Goal: Find specific page/section: Find specific page/section

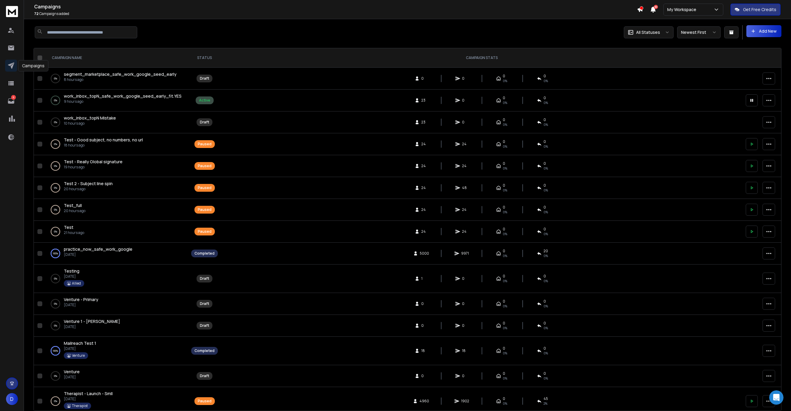
scroll to position [117, 0]
click at [12, 101] on icon at bounding box center [11, 100] width 6 height 5
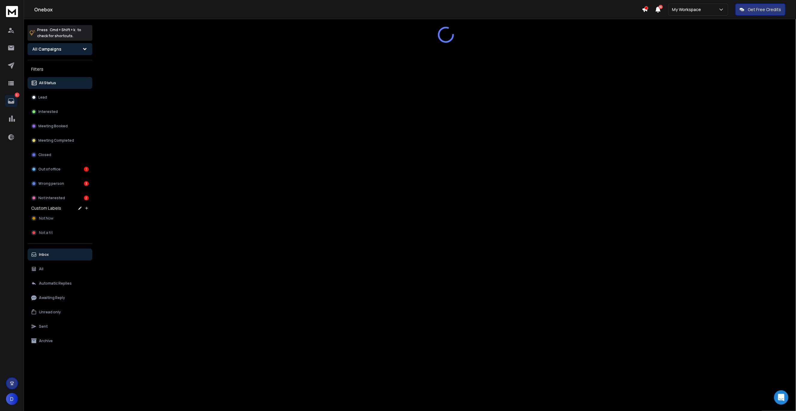
click at [80, 51] on button "All Campaigns" at bounding box center [60, 49] width 65 height 12
click at [53, 78] on div "All Campaigns" at bounding box center [59, 77] width 57 height 10
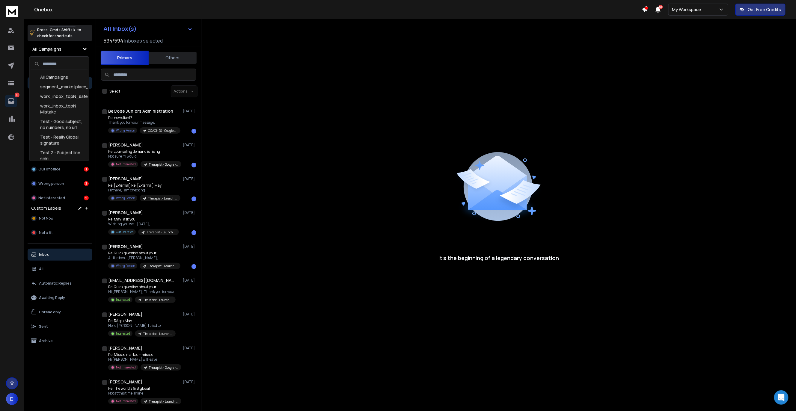
click at [294, 71] on div "It’s the beginning of a legendary conversation" at bounding box center [498, 193] width 594 height 349
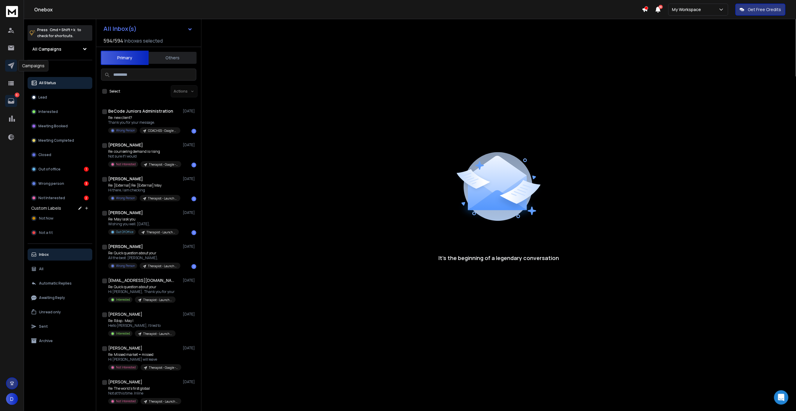
click at [9, 63] on icon at bounding box center [10, 65] width 7 height 7
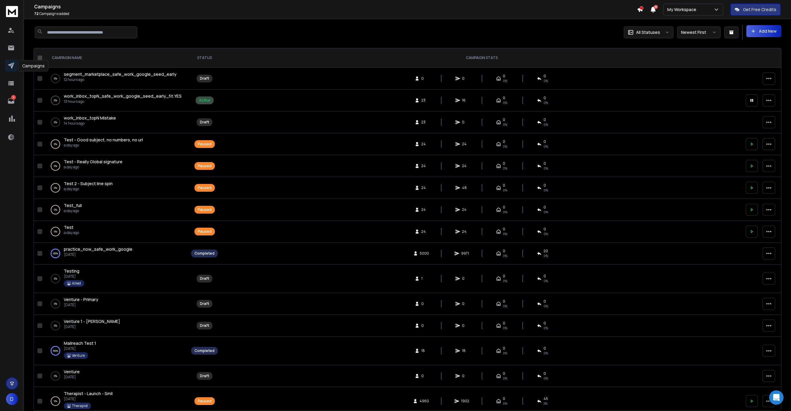
click at [13, 64] on icon at bounding box center [11, 65] width 6 height 6
click at [10, 103] on icon at bounding box center [11, 100] width 6 height 5
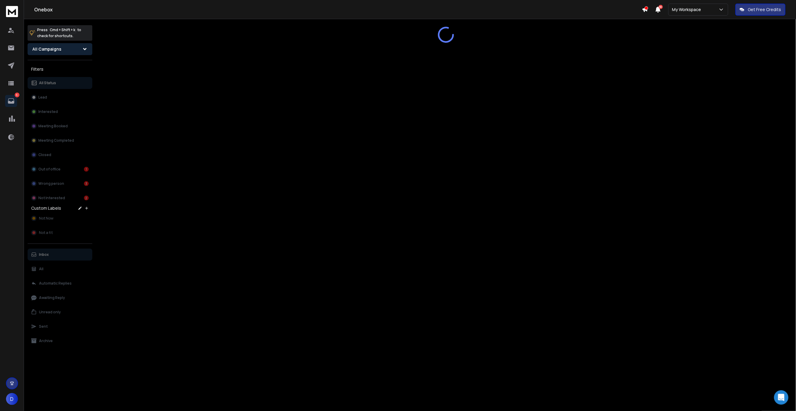
click at [76, 47] on button "All Campaigns" at bounding box center [60, 49] width 65 height 12
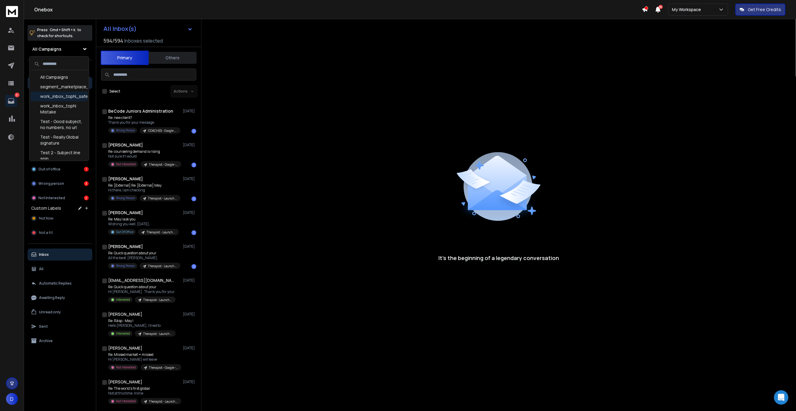
click at [50, 99] on div "work_inbox_topN_safe_work_google_seed_early_fit.YES" at bounding box center [59, 97] width 57 height 10
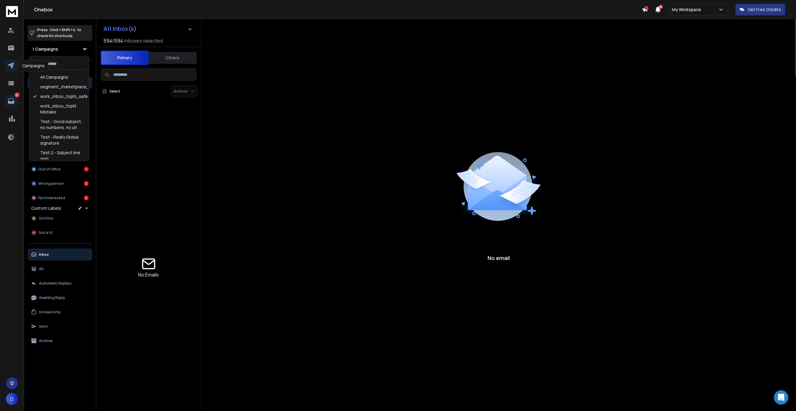
click at [11, 64] on icon at bounding box center [11, 65] width 6 height 6
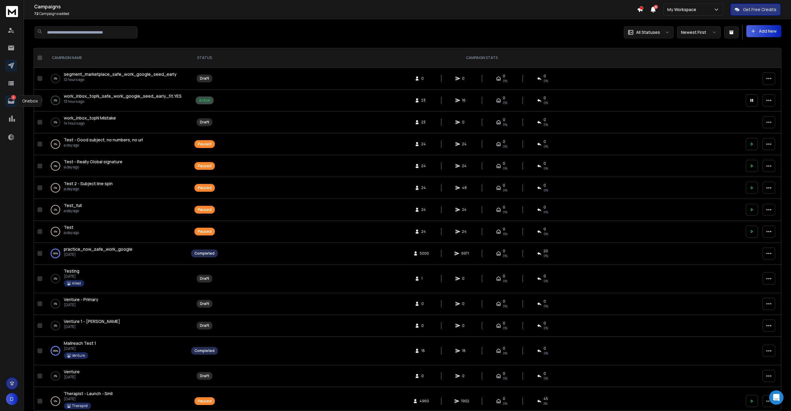
click at [11, 97] on p "6" at bounding box center [13, 97] width 5 height 5
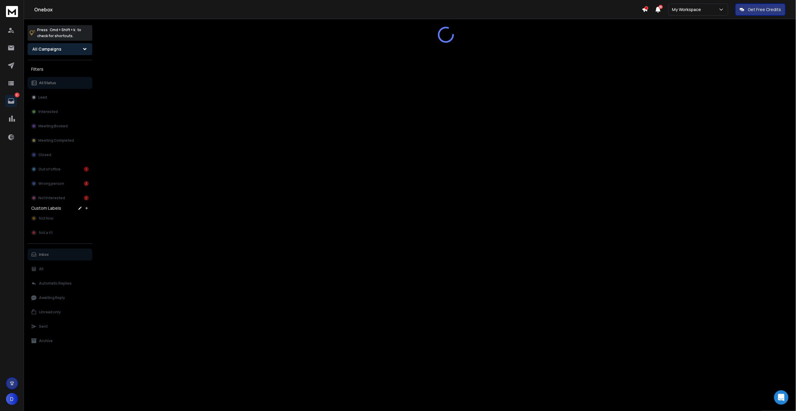
click at [84, 49] on icon at bounding box center [84, 49] width 3 height 2
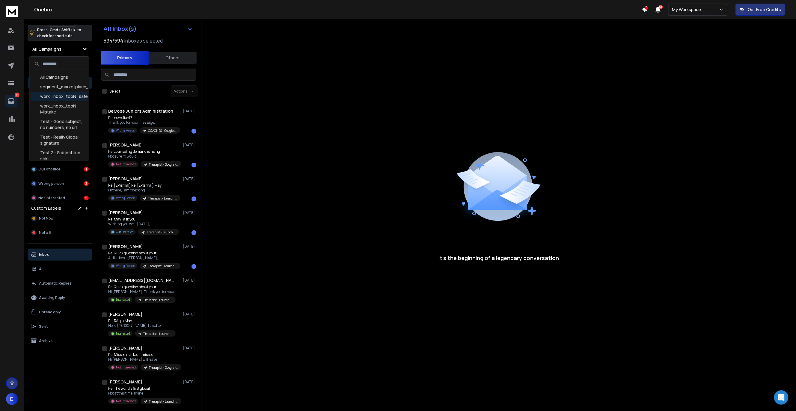
click at [35, 98] on div "work_inbox_topN_safe_work_google_seed_early_fit.YES" at bounding box center [59, 97] width 57 height 10
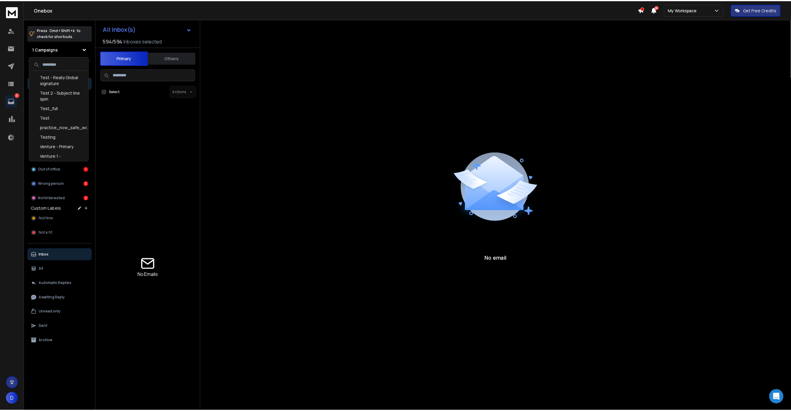
scroll to position [66, 0]
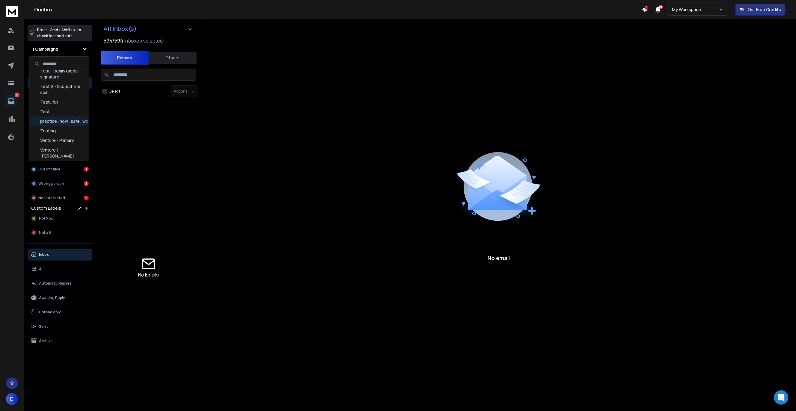
click at [34, 122] on span at bounding box center [35, 121] width 4 height 4
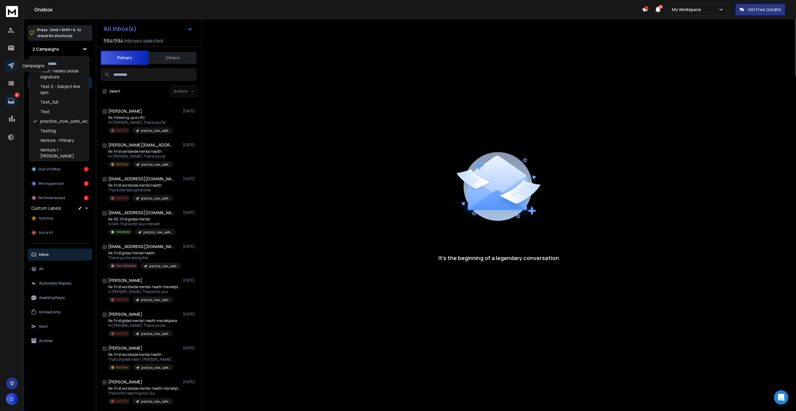
click at [10, 65] on icon at bounding box center [11, 65] width 6 height 6
